Goal: Task Accomplishment & Management: Manage account settings

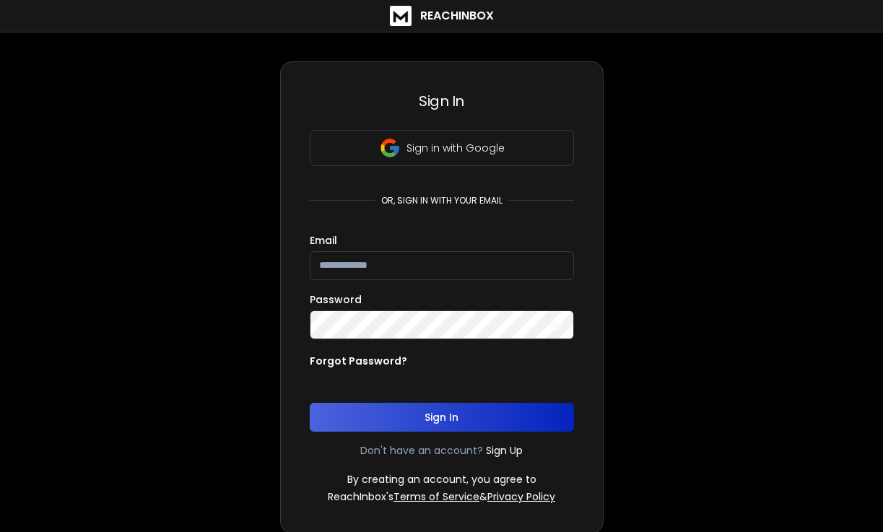
click at [407, 247] on div "Email" at bounding box center [442, 257] width 264 height 45
click at [404, 258] on input "email" at bounding box center [442, 265] width 264 height 29
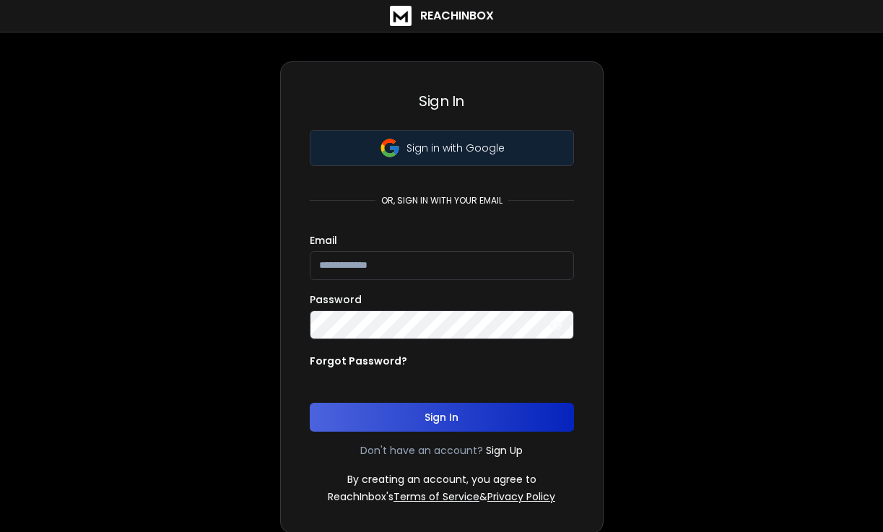
paste input "**********"
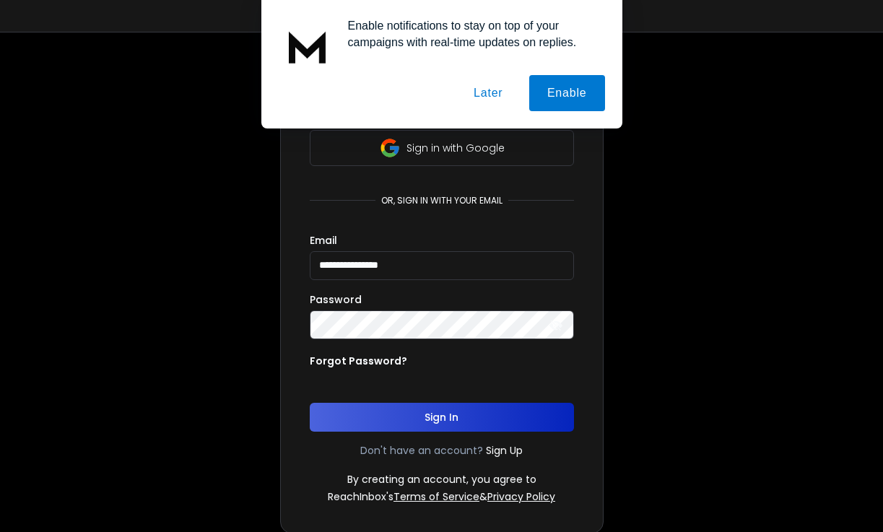
type input "**********"
click at [488, 101] on button "Later" at bounding box center [488, 93] width 65 height 36
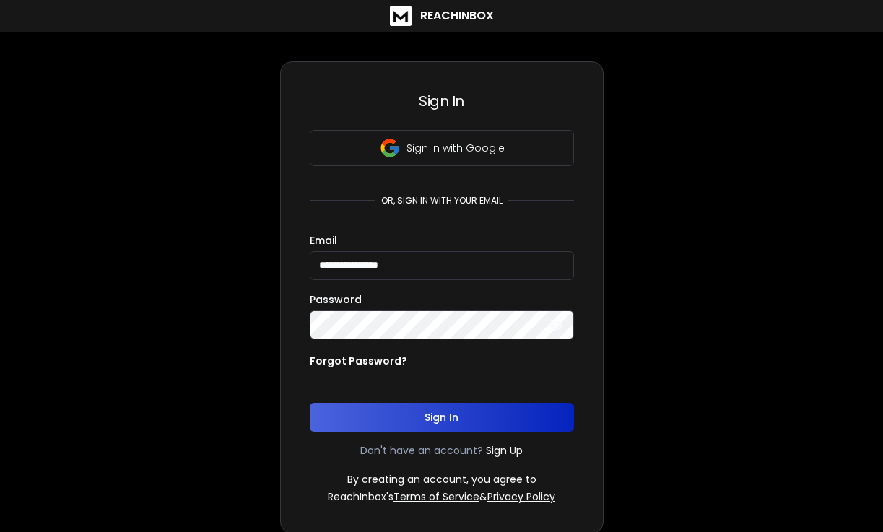
click at [377, 306] on div "Password" at bounding box center [442, 317] width 264 height 45
click at [428, 404] on button "Sign In" at bounding box center [442, 417] width 264 height 29
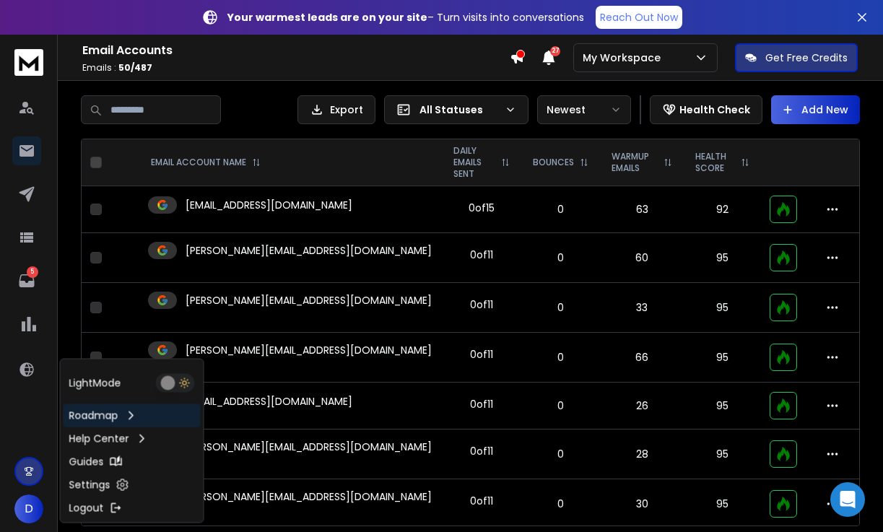
click at [175, 386] on button "button" at bounding box center [175, 383] width 39 height 19
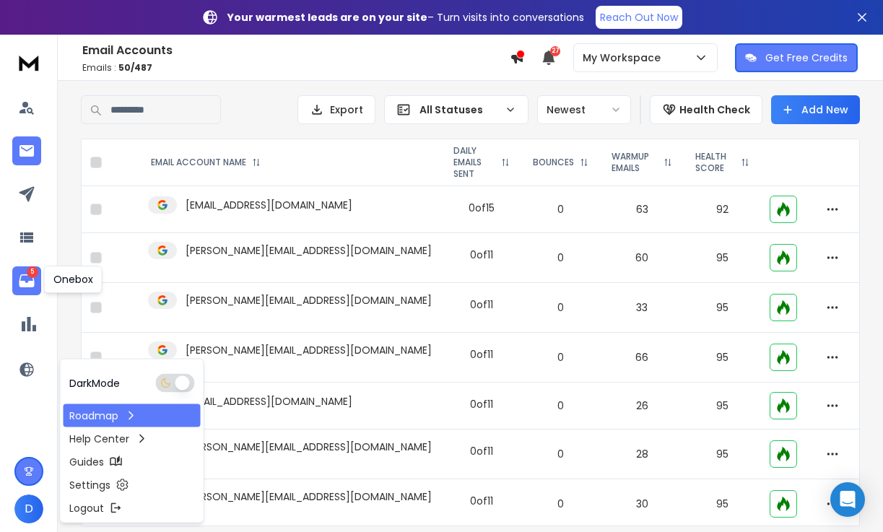
click at [30, 279] on icon at bounding box center [26, 280] width 17 height 17
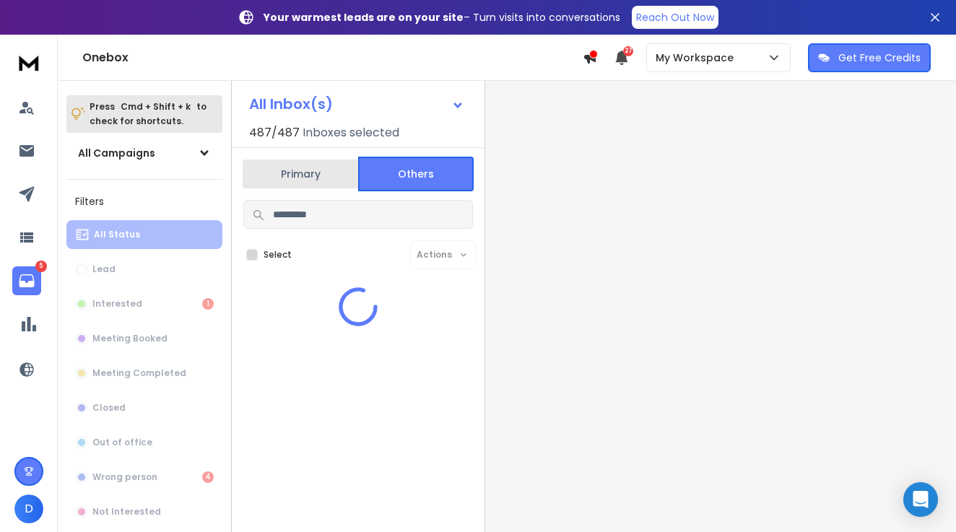
click at [434, 172] on button "Others" at bounding box center [416, 174] width 116 height 35
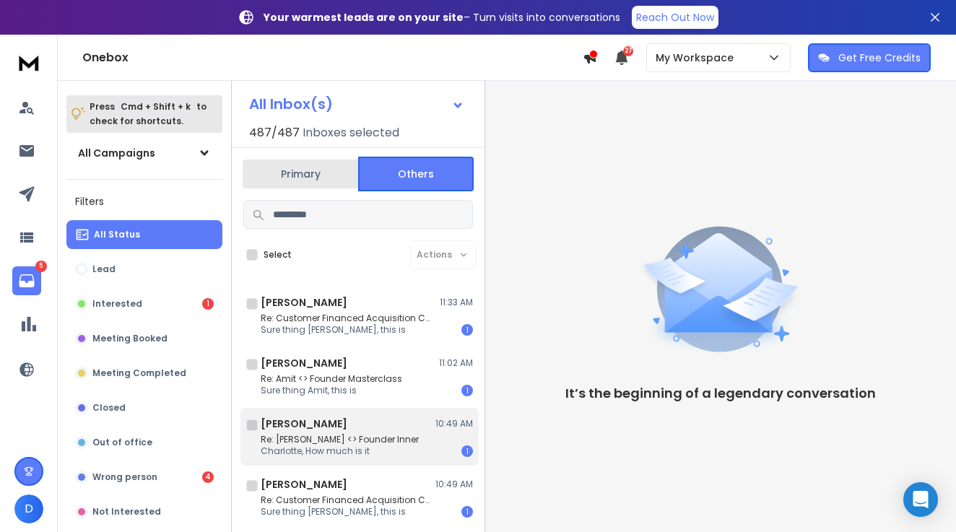
click at [447, 420] on p "10:49 AM" at bounding box center [455, 424] width 38 height 12
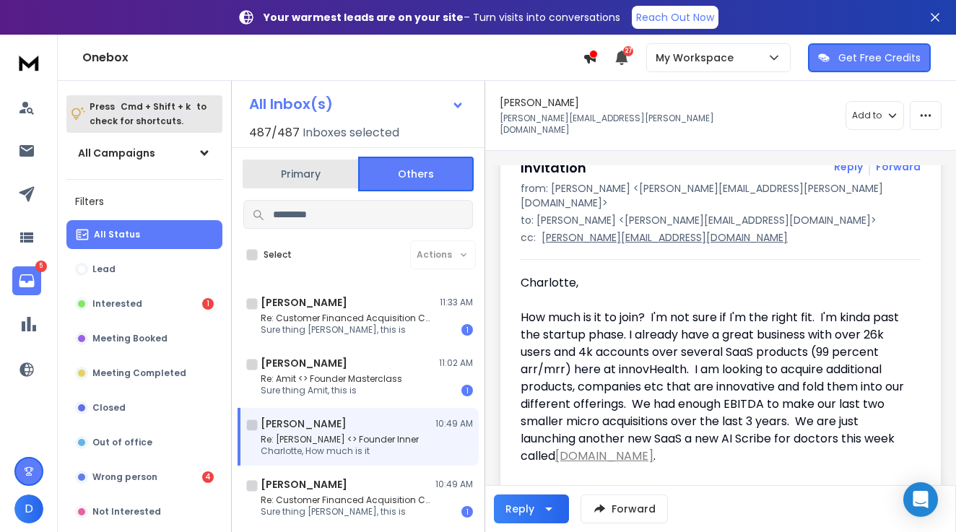
click at [316, 194] on div at bounding box center [358, 211] width 241 height 35
click at [314, 170] on button "Primary" at bounding box center [301, 174] width 116 height 32
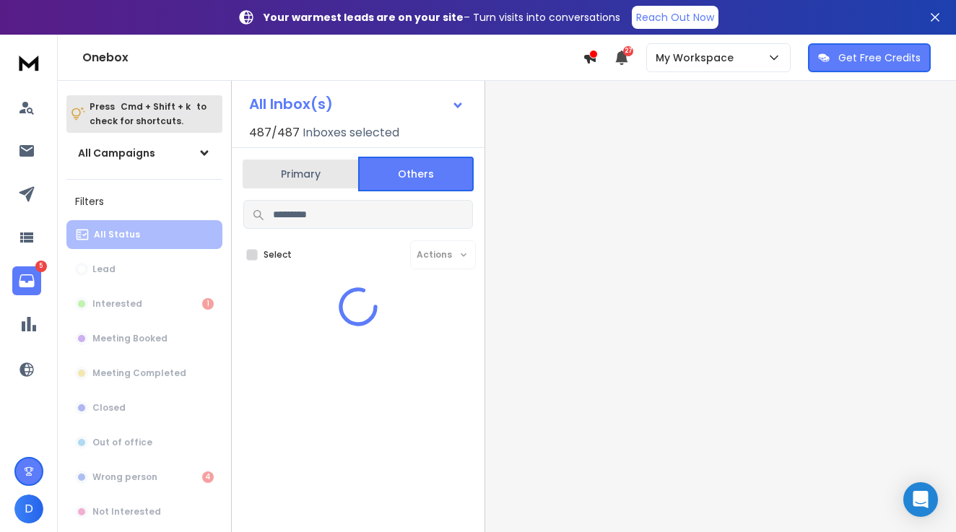
click at [371, 170] on button "Others" at bounding box center [416, 174] width 116 height 35
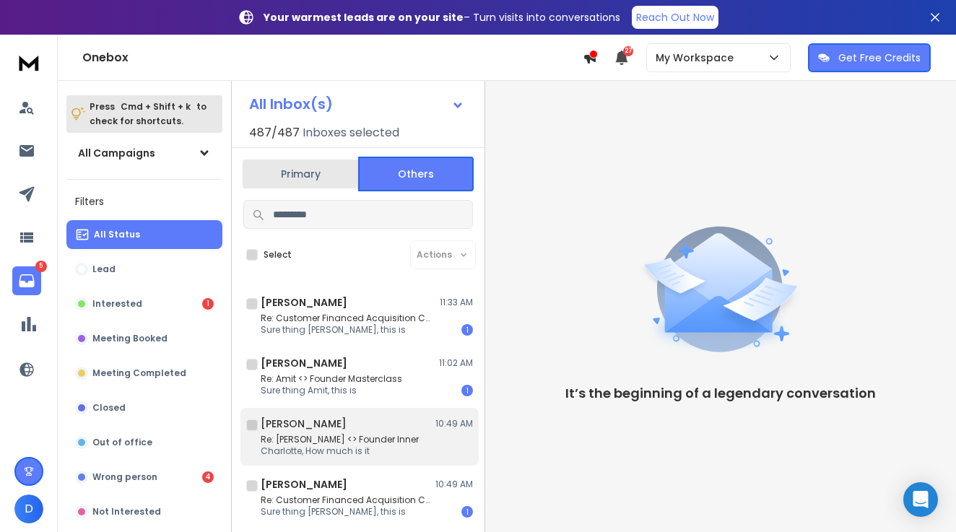
click at [367, 430] on div "[PERSON_NAME] 10:49 AM" at bounding box center [367, 424] width 212 height 14
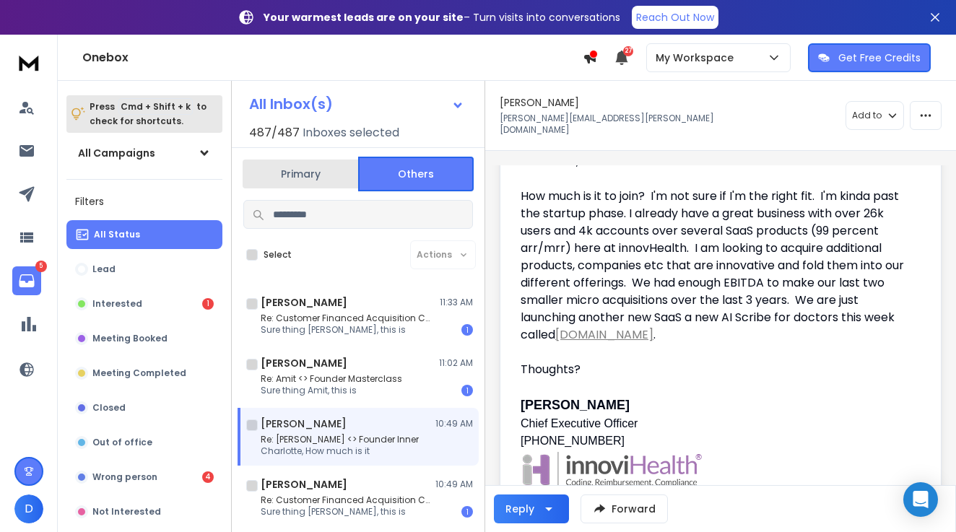
scroll to position [199, 0]
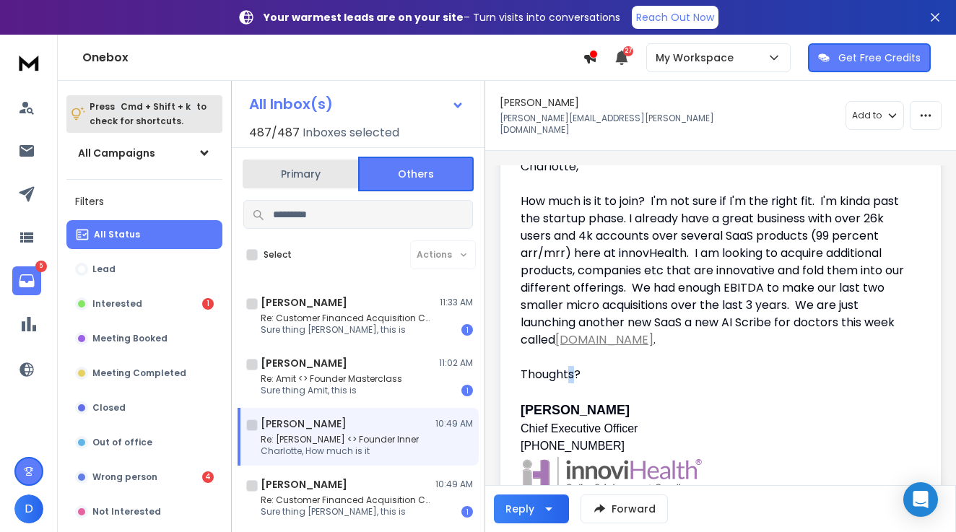
click at [569, 366] on div "Thoughts?" at bounding box center [715, 374] width 389 height 17
drag, startPoint x: 712, startPoint y: 259, endPoint x: 727, endPoint y: 261, distance: 14.6
click at [727, 261] on div "How much is it to join? I'm not sure if I'm the right fit. I'm kinda past the s…" at bounding box center [715, 271] width 389 height 156
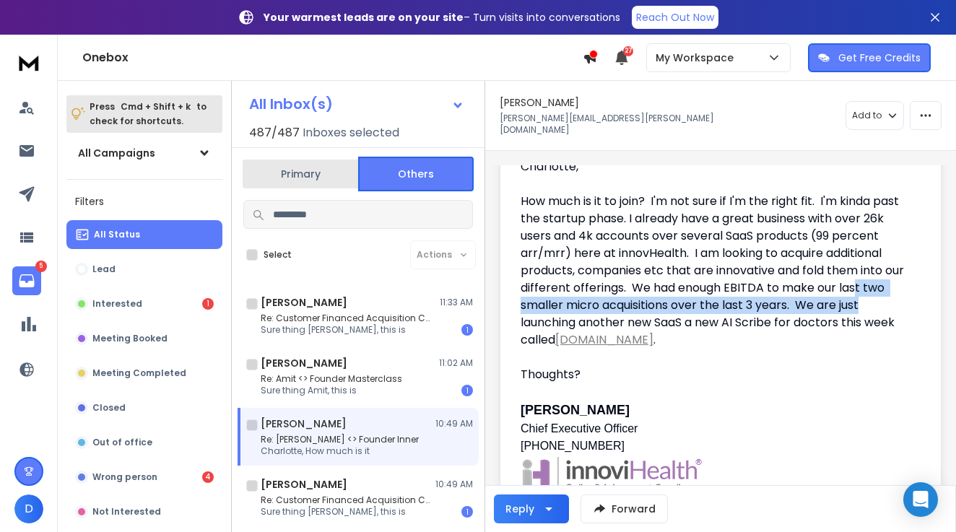
drag, startPoint x: 559, startPoint y: 276, endPoint x: 561, endPoint y: 300, distance: 24.7
click at [562, 300] on div "How much is it to join? I'm not sure if I'm the right fit. I'm kinda past the s…" at bounding box center [715, 271] width 389 height 156
click at [561, 300] on div "How much is it to join? I'm not sure if I'm the right fit. I'm kinda past the s…" at bounding box center [715, 271] width 389 height 156
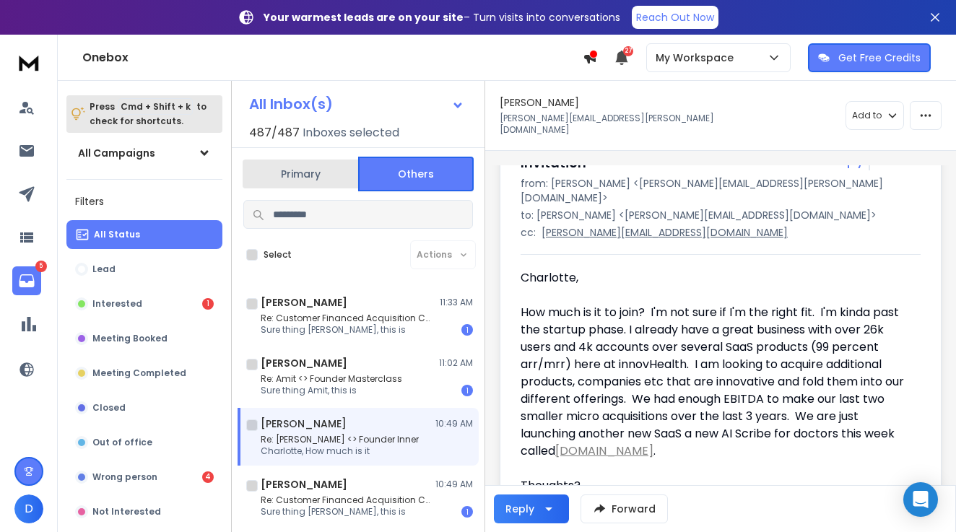
scroll to position [0, 0]
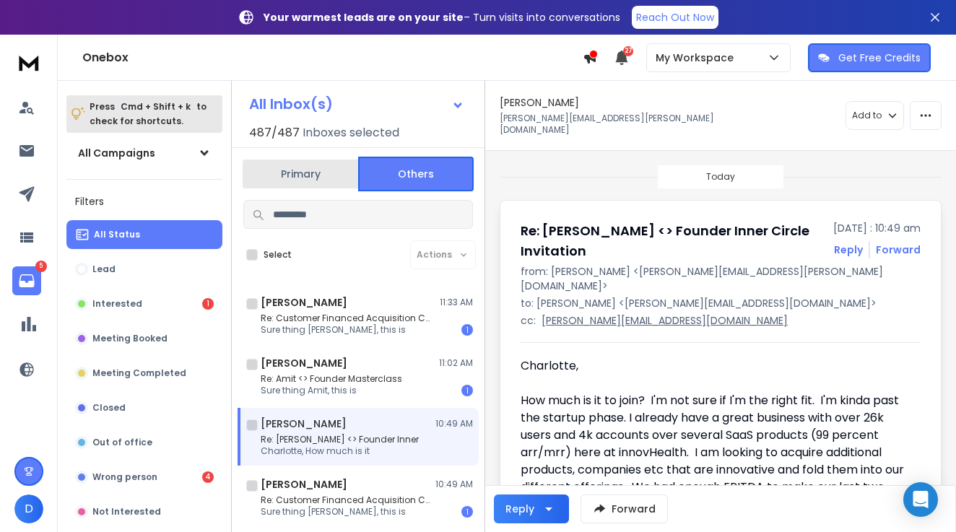
click at [319, 172] on button "Primary" at bounding box center [301, 174] width 116 height 32
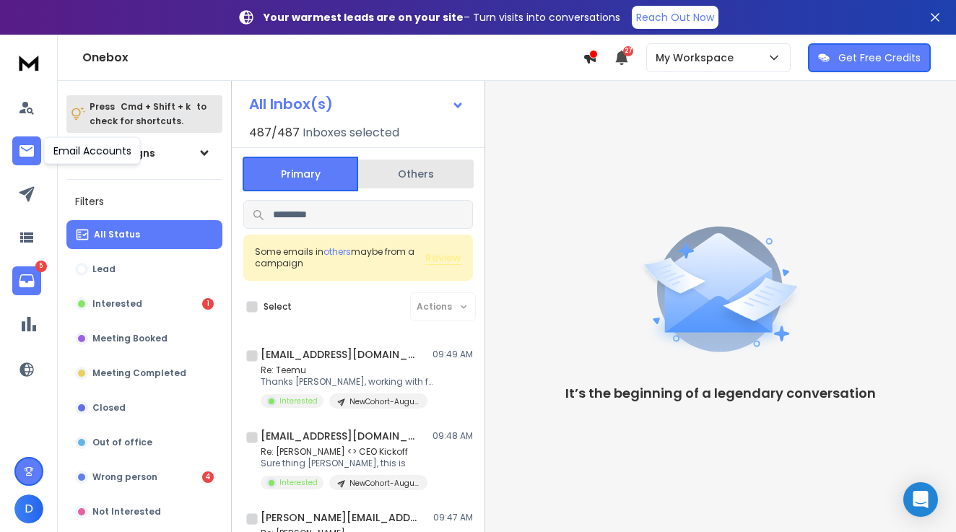
click at [20, 155] on icon at bounding box center [27, 151] width 14 height 12
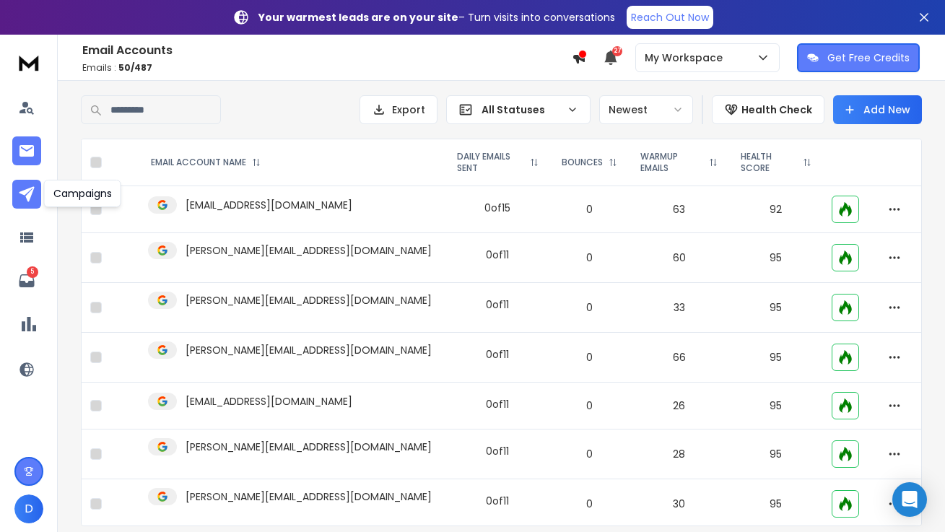
click at [34, 203] on link at bounding box center [26, 194] width 29 height 29
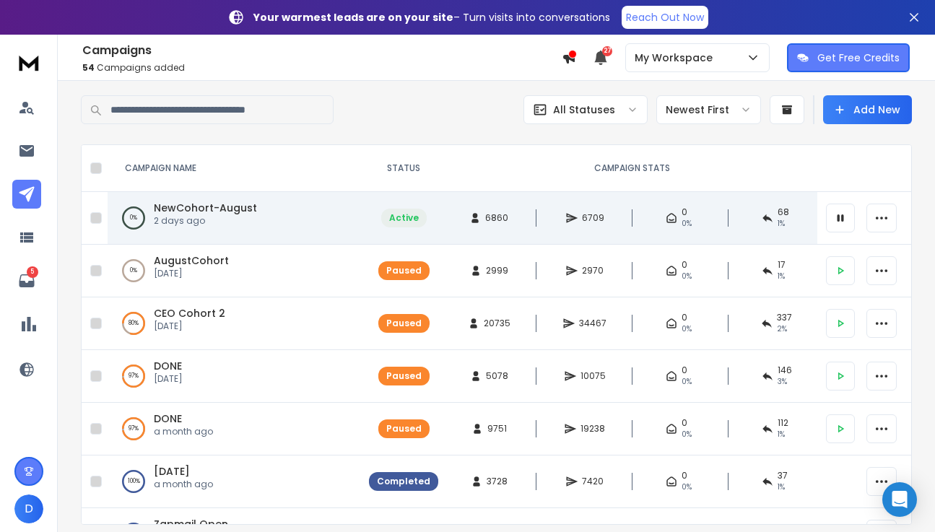
click at [247, 212] on span "NewCohort-August" at bounding box center [205, 208] width 103 height 14
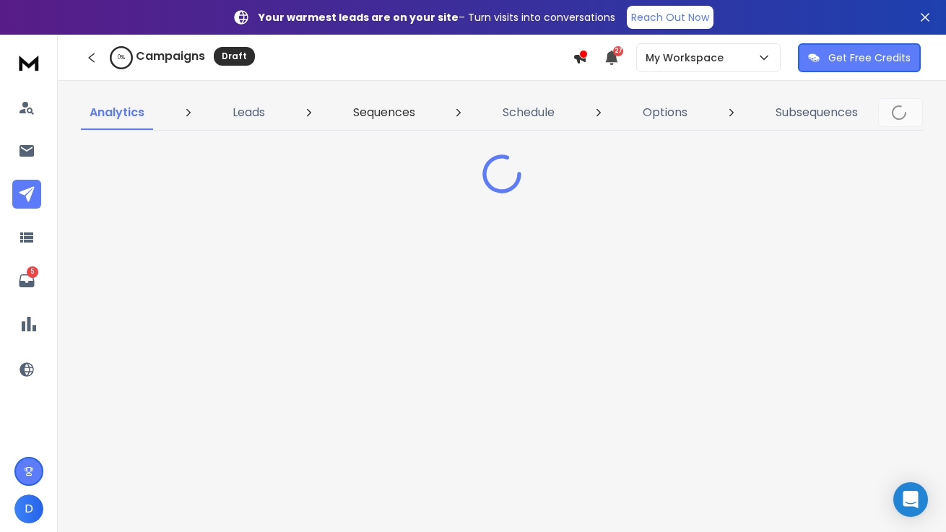
click at [363, 117] on p "Sequences" at bounding box center [384, 112] width 62 height 17
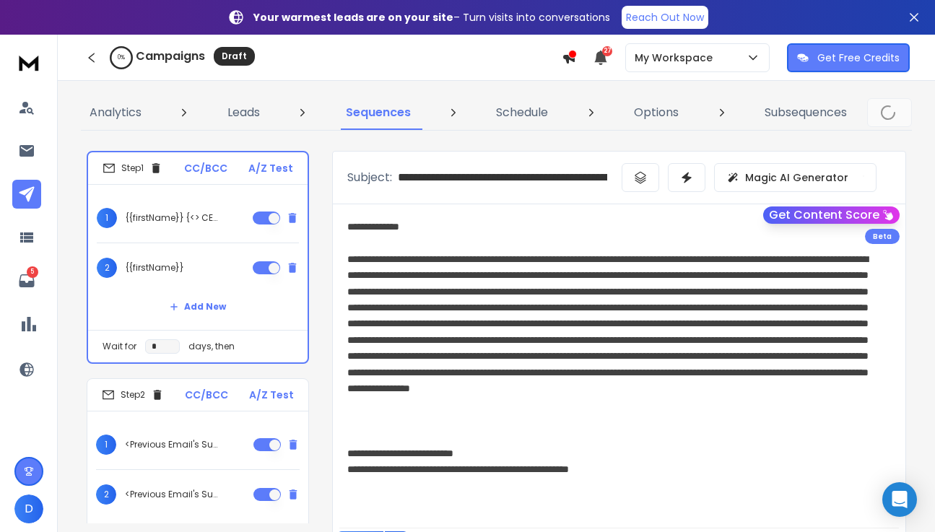
drag, startPoint x: 160, startPoint y: 345, endPoint x: 147, endPoint y: 347, distance: 13.3
click at [147, 347] on input "*" at bounding box center [162, 346] width 35 height 14
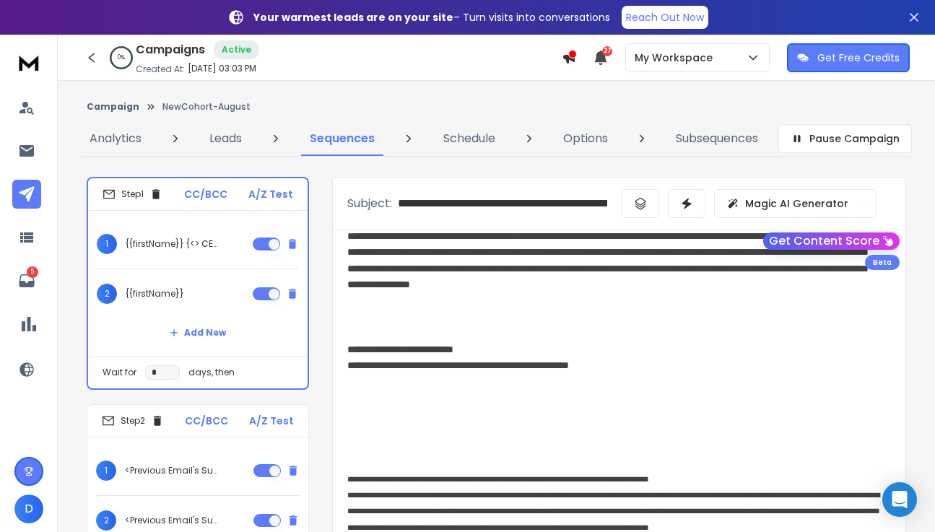
scroll to position [81, 0]
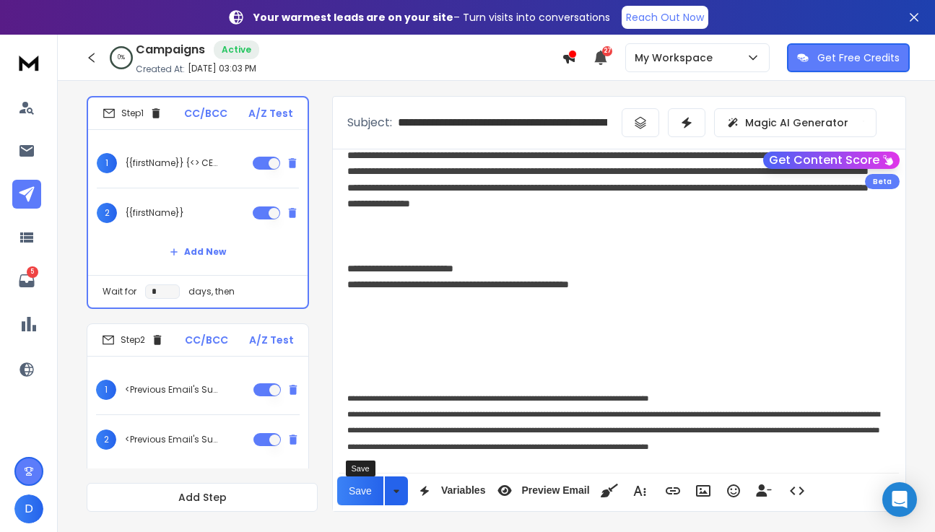
type input "*"
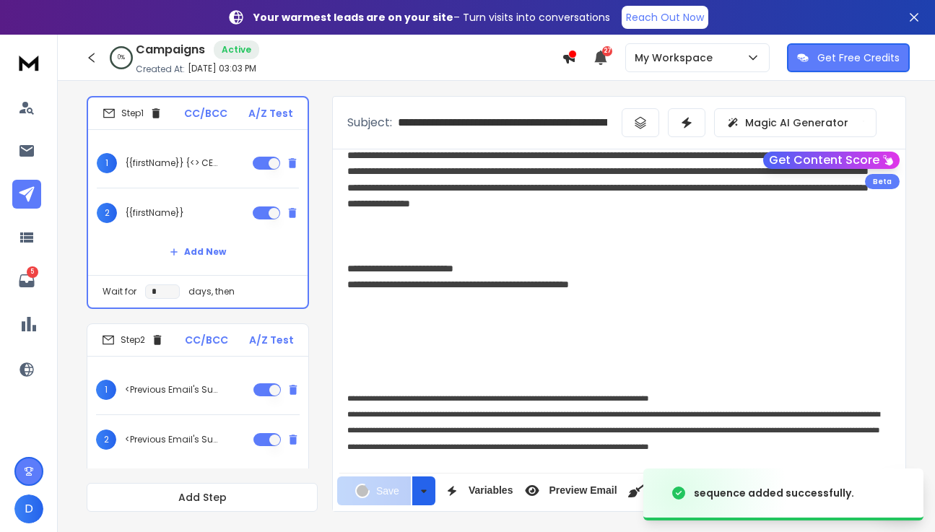
scroll to position [0, 0]
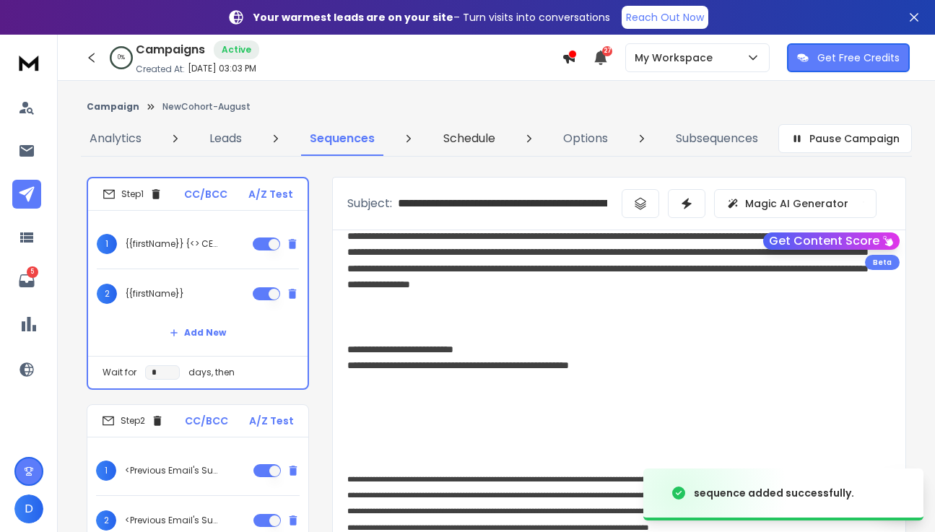
click at [463, 140] on p "Schedule" at bounding box center [469, 138] width 52 height 17
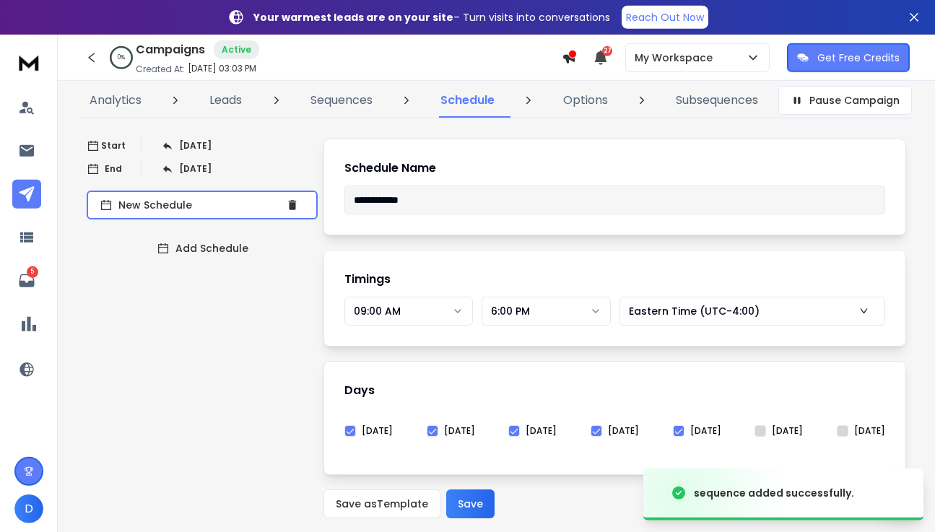
scroll to position [45, 0]
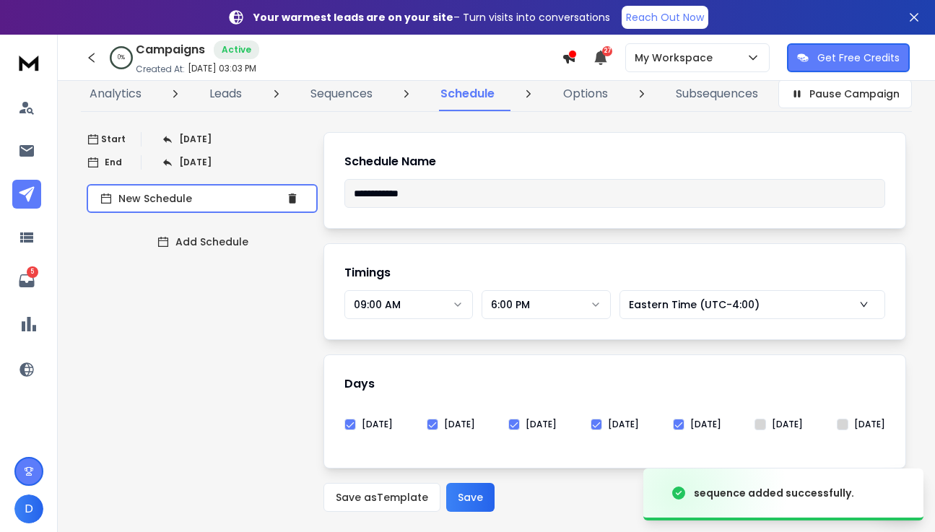
click at [766, 425] on div "[DATE]" at bounding box center [779, 425] width 48 height 12
click at [763, 425] on button "[DATE]" at bounding box center [761, 425] width 12 height 12
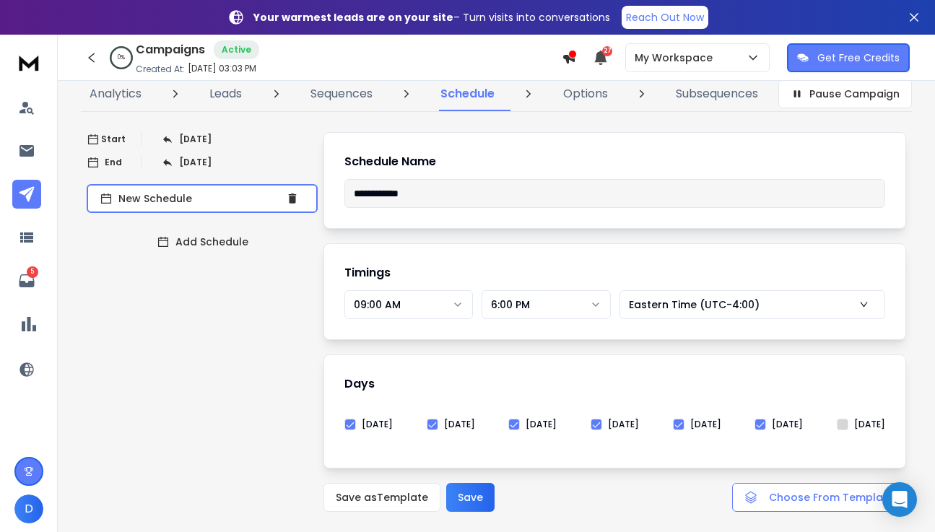
click at [484, 500] on button "Save" at bounding box center [470, 497] width 48 height 29
click at [484, 500] on div "Save as Template Save" at bounding box center [419, 497] width 191 height 29
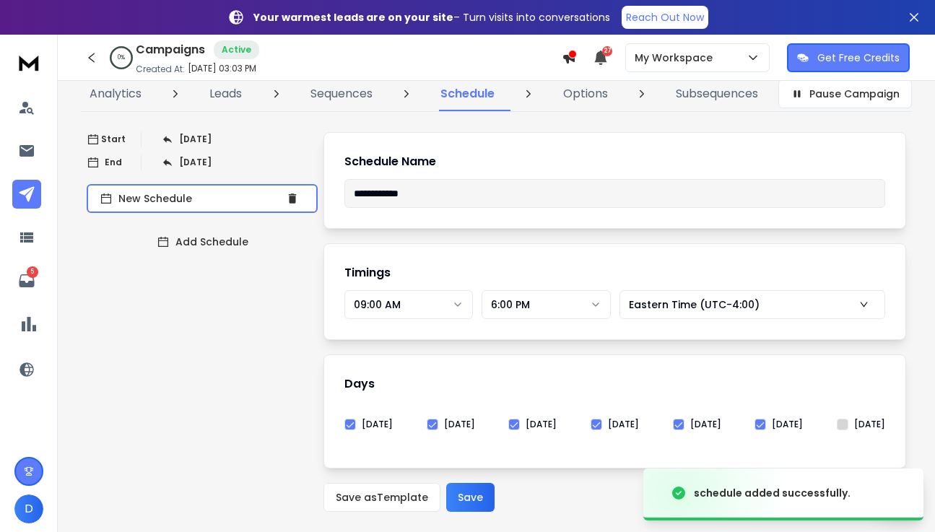
click at [487, 504] on button "Save" at bounding box center [470, 497] width 48 height 29
click at [31, 199] on icon at bounding box center [26, 194] width 17 height 17
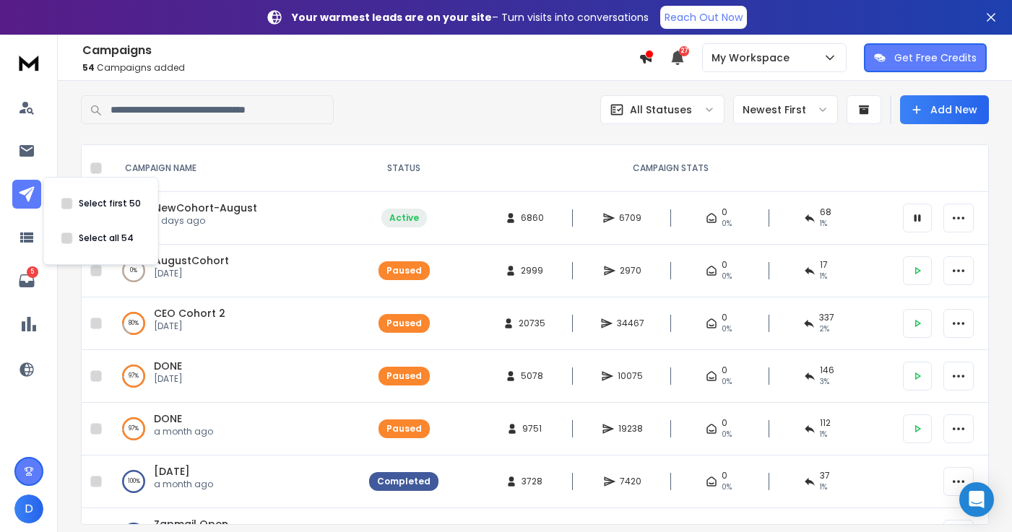
click at [30, 218] on div "5" at bounding box center [28, 241] width 33 height 297
click at [30, 229] on icon at bounding box center [26, 237] width 17 height 17
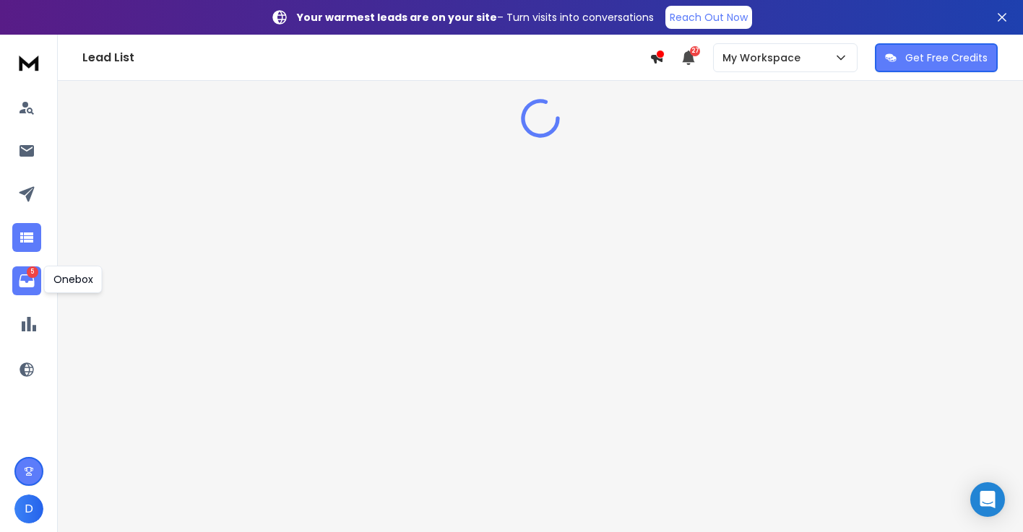
click at [27, 269] on p "5" at bounding box center [33, 273] width 12 height 12
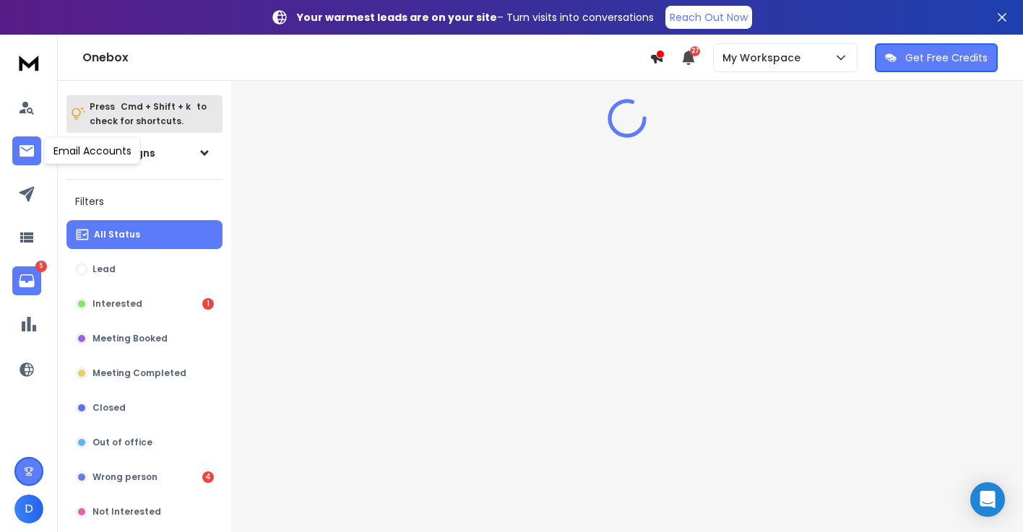
click at [35, 147] on icon at bounding box center [26, 150] width 17 height 17
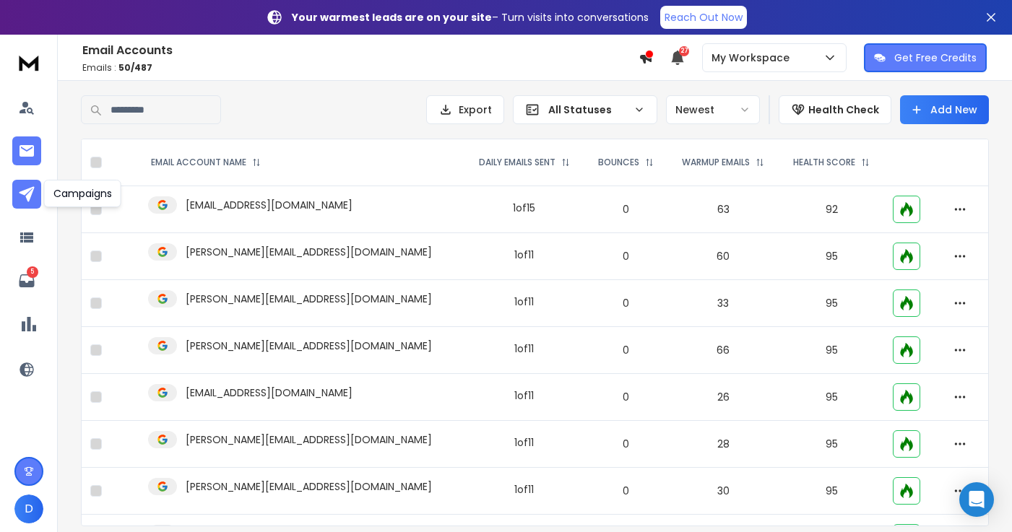
click at [25, 194] on icon at bounding box center [26, 194] width 17 height 17
